Goal: Task Accomplishment & Management: Manage account settings

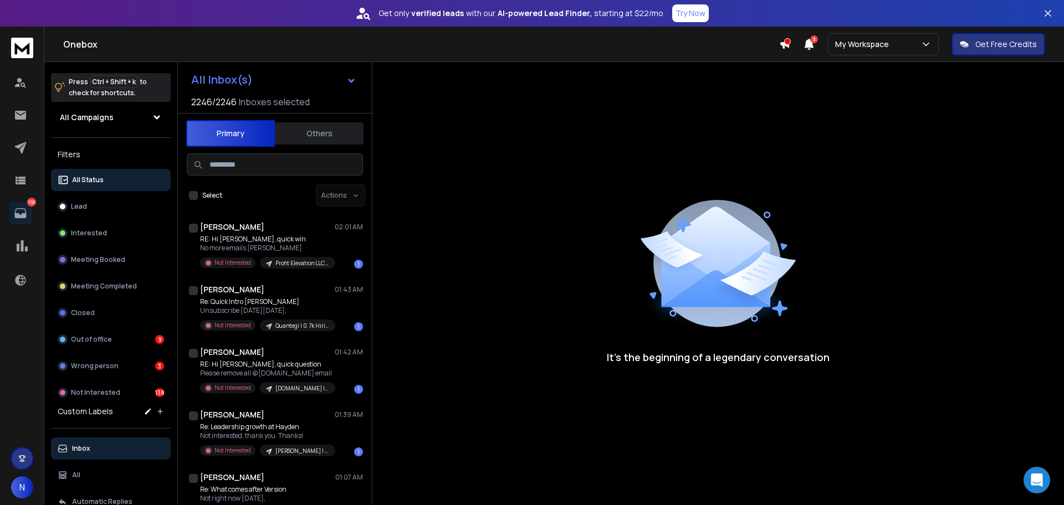
scroll to position [247, 0]
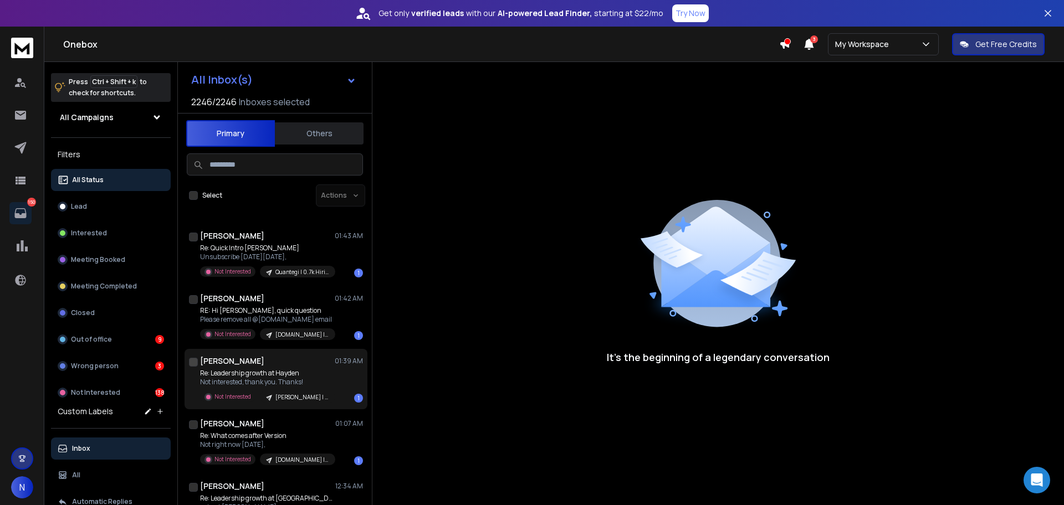
click at [301, 390] on div "Re: Leadership growth at [PERSON_NAME] Not interested, thank you. Thanks! Not I…" at bounding box center [267, 386] width 135 height 34
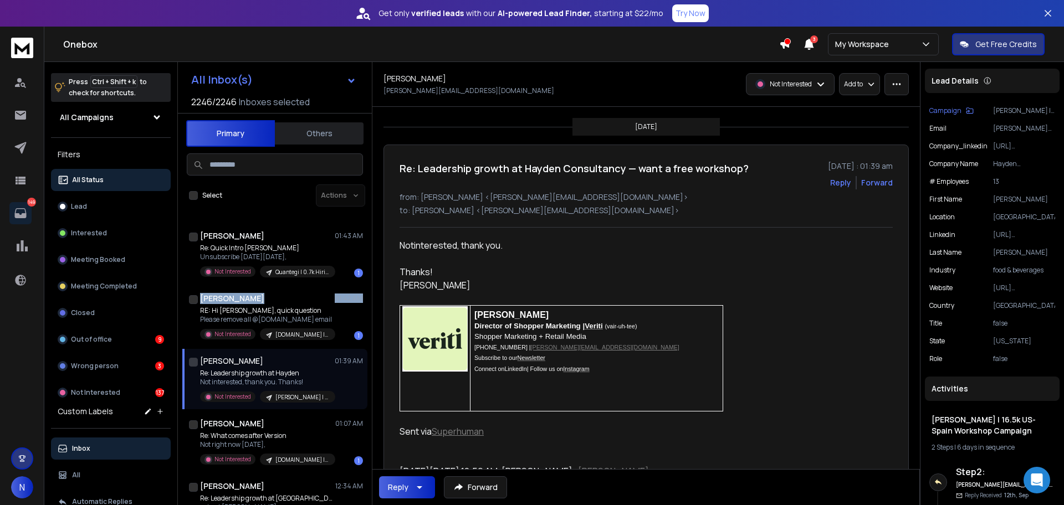
drag, startPoint x: 368, startPoint y: 273, endPoint x: 368, endPoint y: 291, distance: 18.3
click at [368, 291] on div "[PERSON_NAME] 02:27 AM Re: What teams like yours Remove me from your list. Not …" at bounding box center [275, 405] width 194 height 374
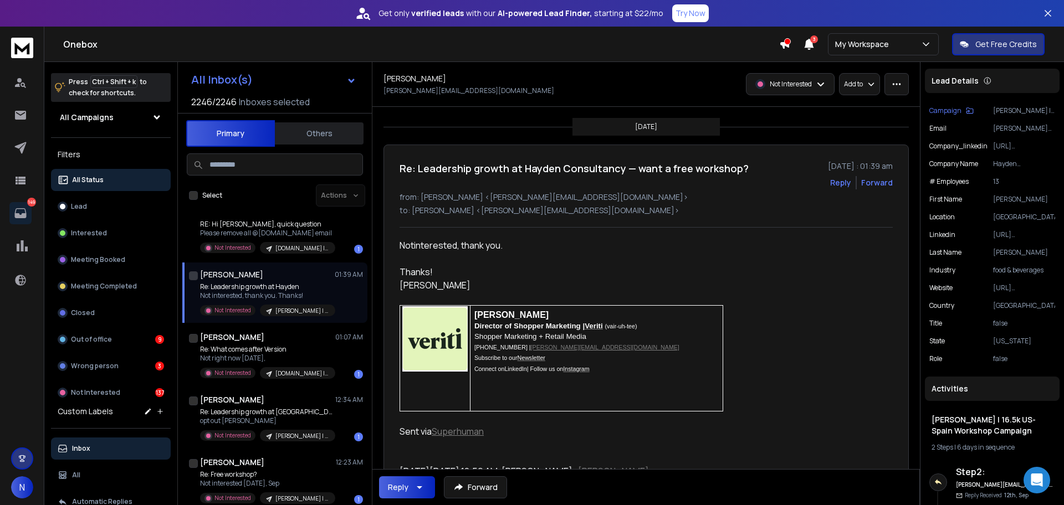
scroll to position [391, 0]
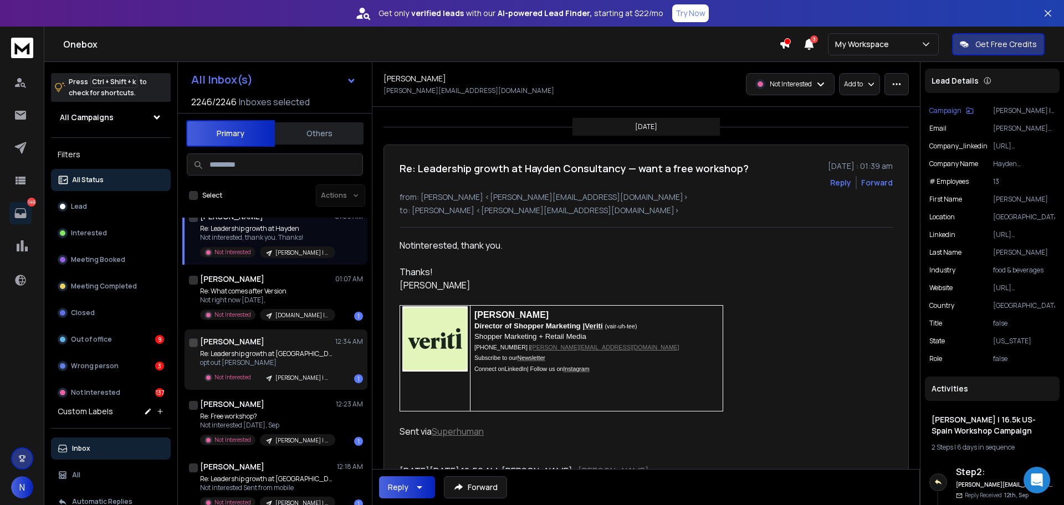
click at [331, 367] on p "opt out [PERSON_NAME]" at bounding box center [266, 362] width 133 height 9
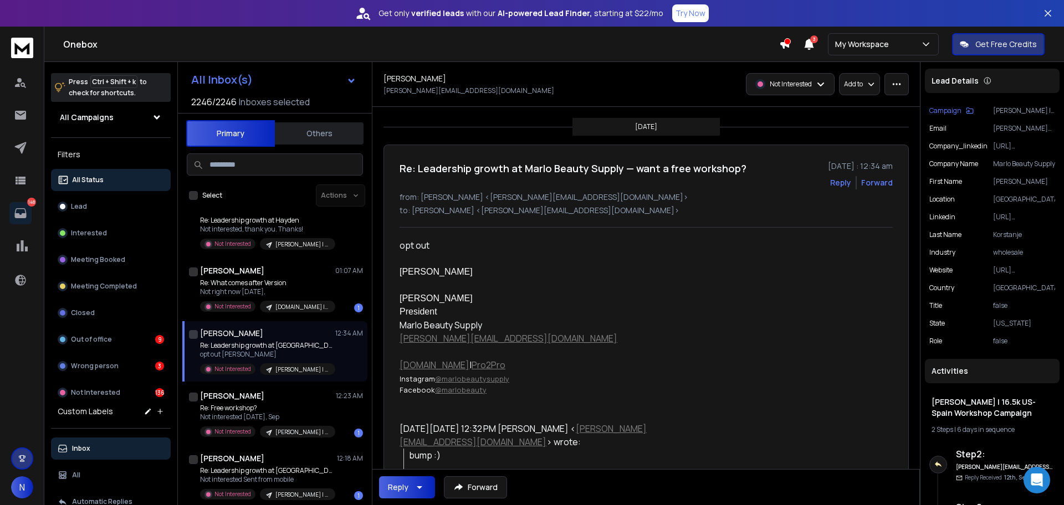
scroll to position [468, 0]
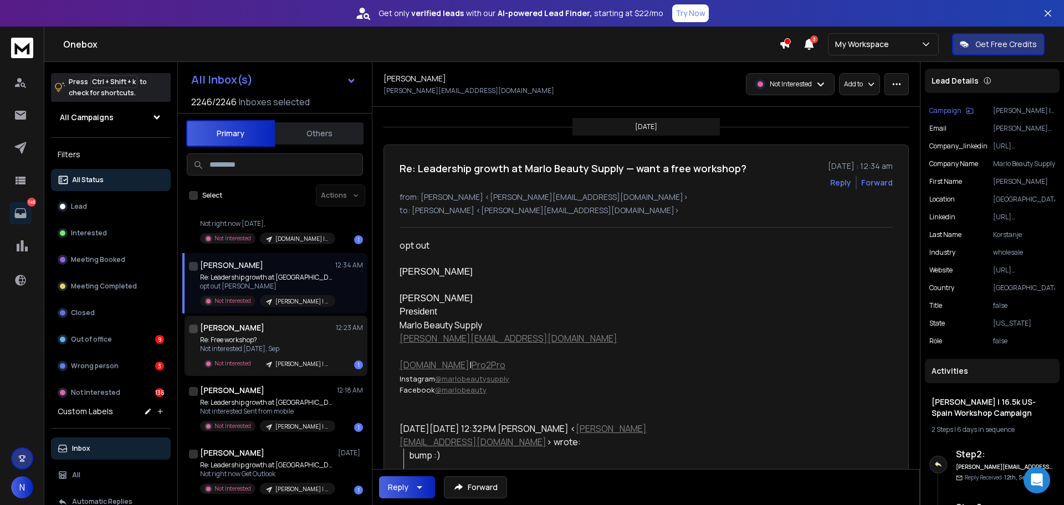
click at [324, 341] on p "Re: Free workshop?" at bounding box center [266, 340] width 133 height 9
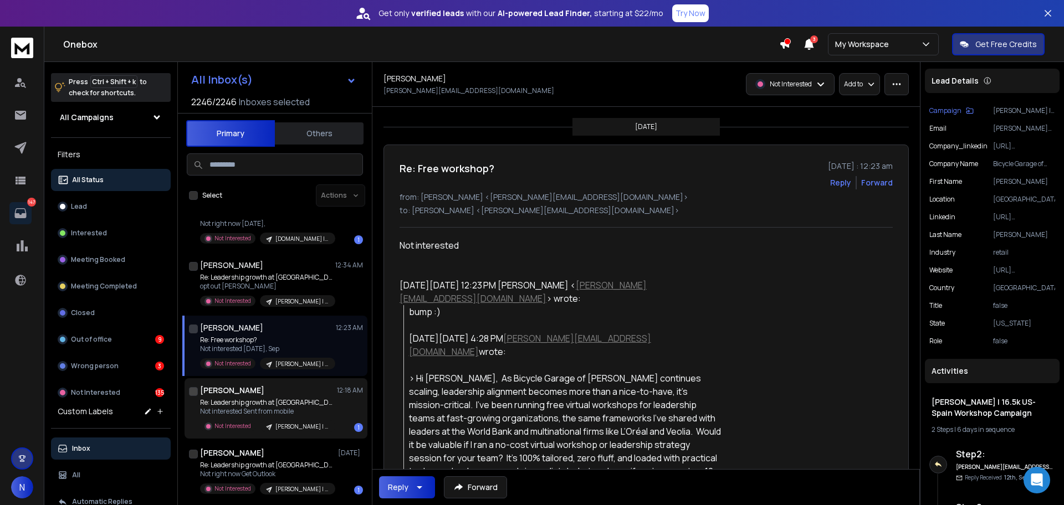
click at [320, 400] on p "Re: Leadership growth at [GEOGRAPHIC_DATA]" at bounding box center [266, 402] width 133 height 9
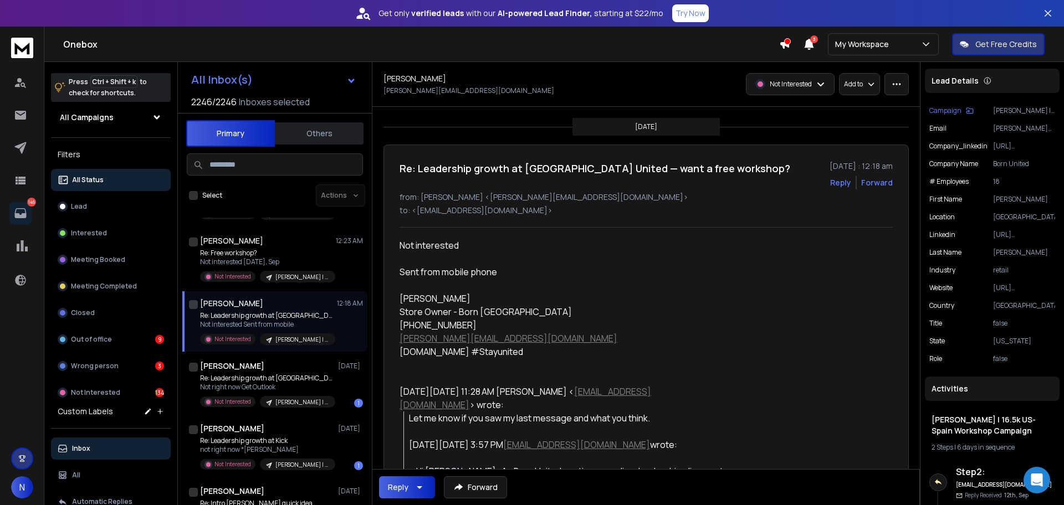
scroll to position [651, 0]
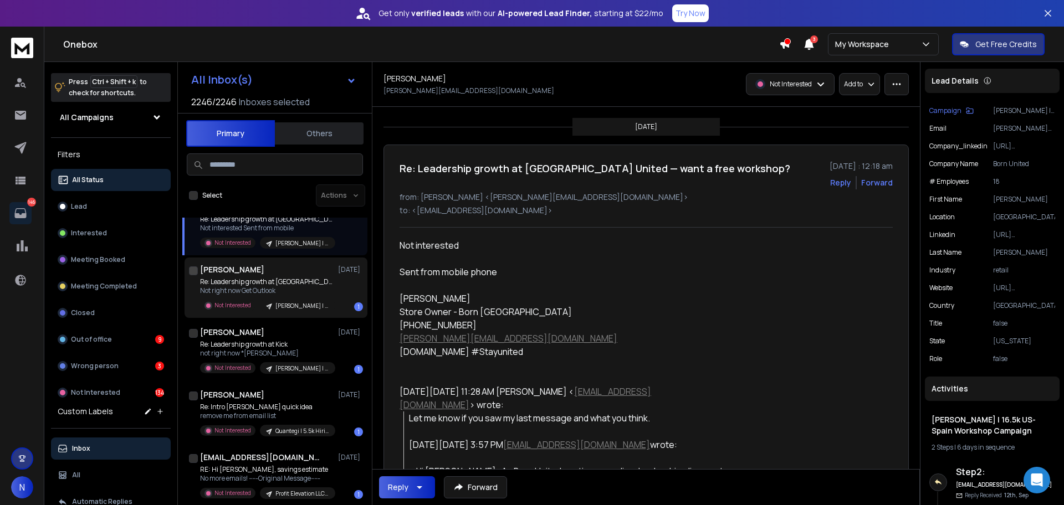
click at [328, 304] on p "[PERSON_NAME] | 16.5k US-Spain Workshop Campaign" at bounding box center [301, 306] width 53 height 8
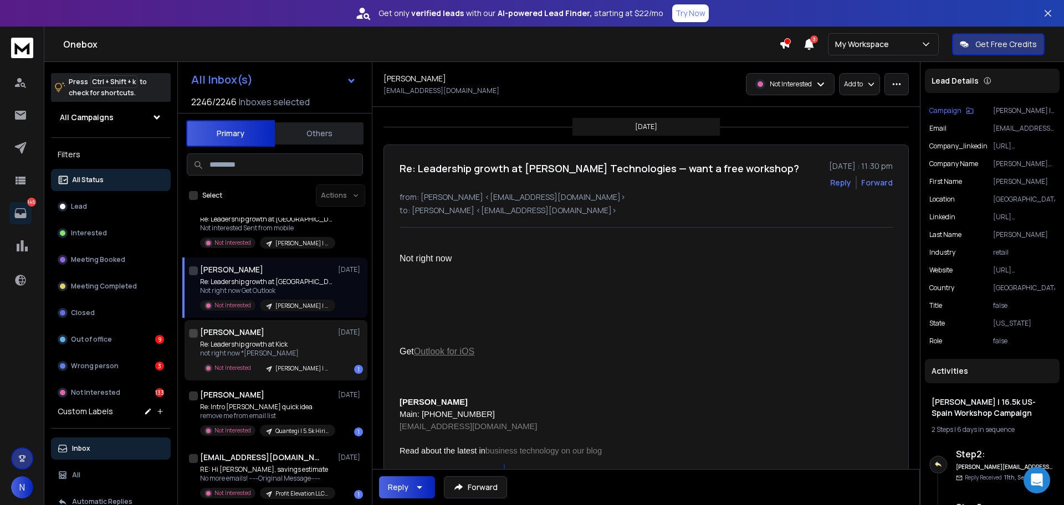
click at [316, 331] on div "[PERSON_NAME] [DATE]" at bounding box center [281, 332] width 163 height 11
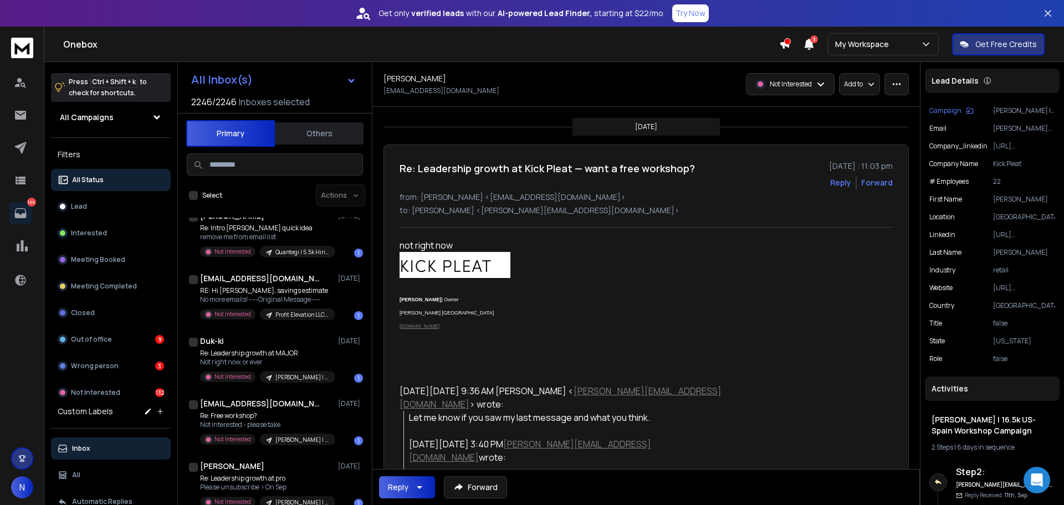
scroll to position [839, 0]
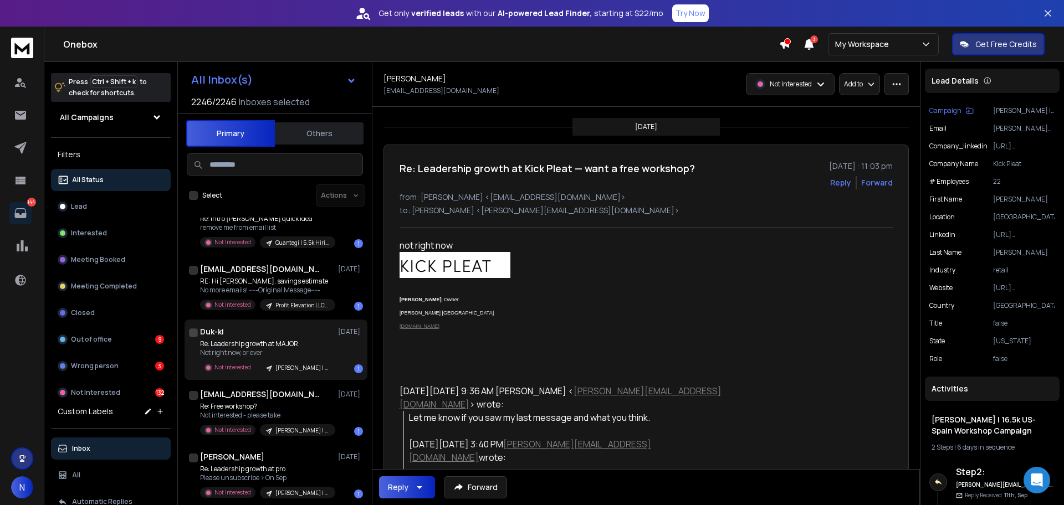
click at [331, 363] on div "[PERSON_NAME] | 16.5k US-Spain Workshop Campaign" at bounding box center [297, 368] width 75 height 12
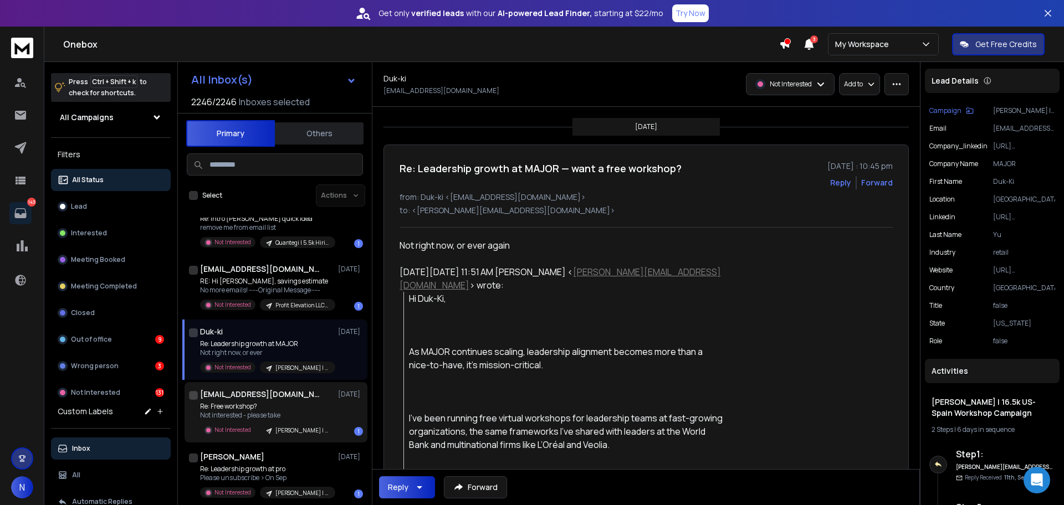
click at [301, 403] on p "Re: Free workshop?" at bounding box center [266, 406] width 133 height 9
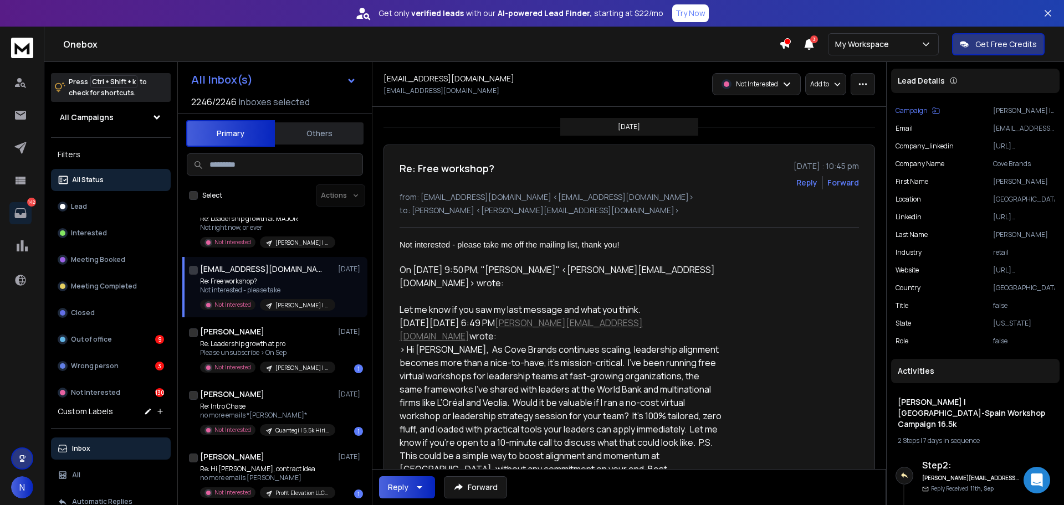
scroll to position [979, 0]
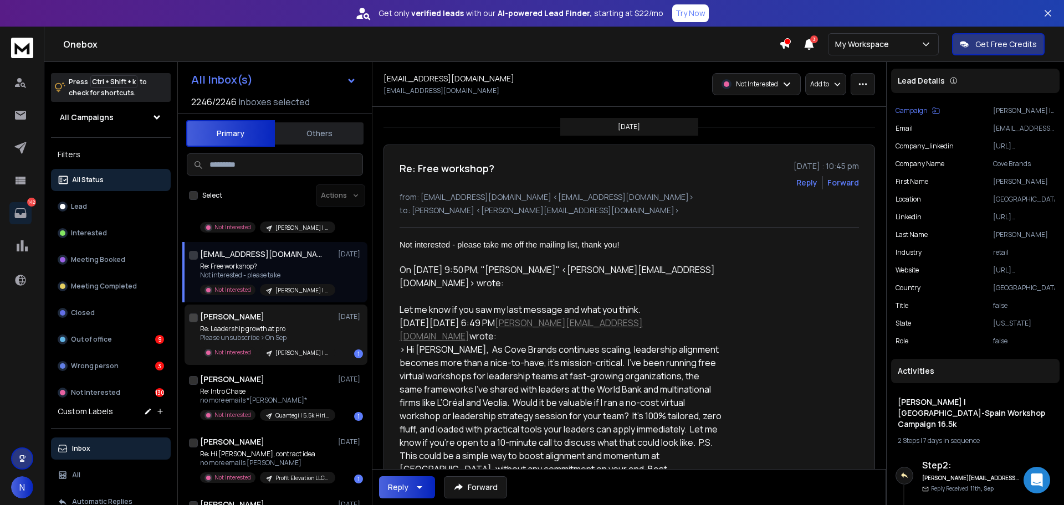
click at [312, 340] on p "Please unsubscribe > On Sep" at bounding box center [266, 338] width 133 height 9
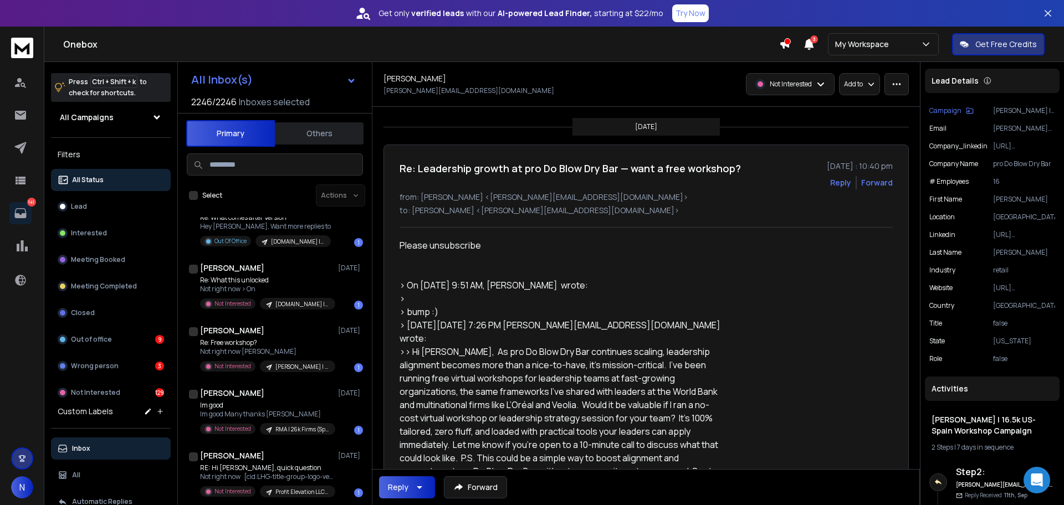
scroll to position [1669, 0]
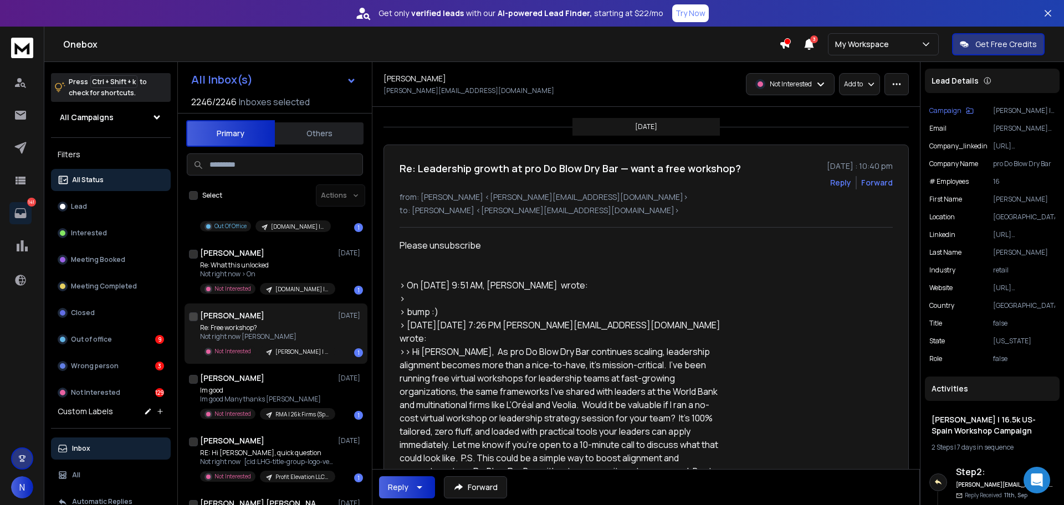
click at [318, 333] on p "Not right now [PERSON_NAME]" at bounding box center [266, 336] width 133 height 9
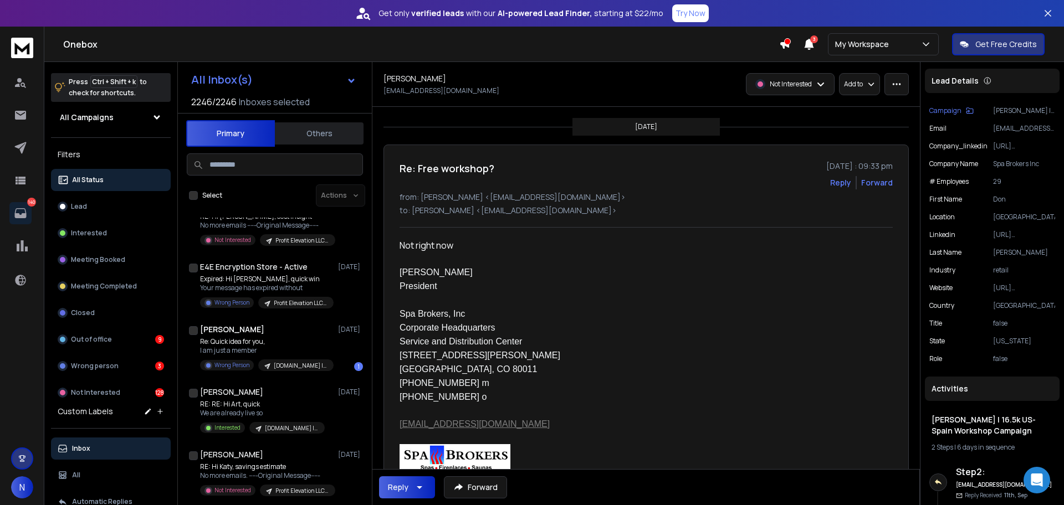
scroll to position [2118, 0]
